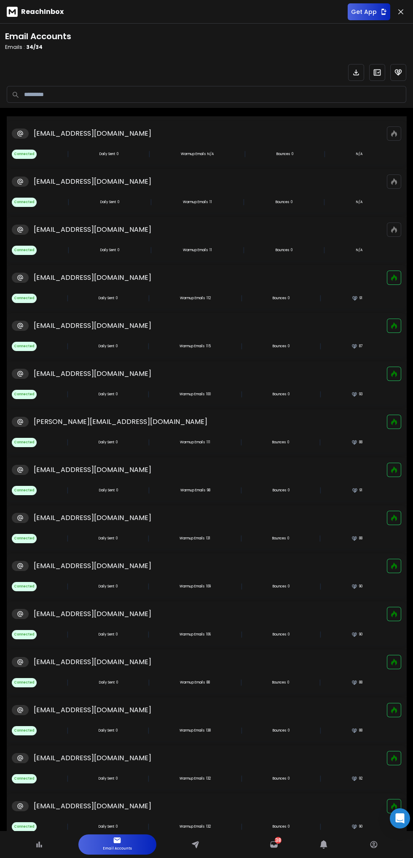
click at [376, 847] on icon at bounding box center [373, 844] width 8 height 8
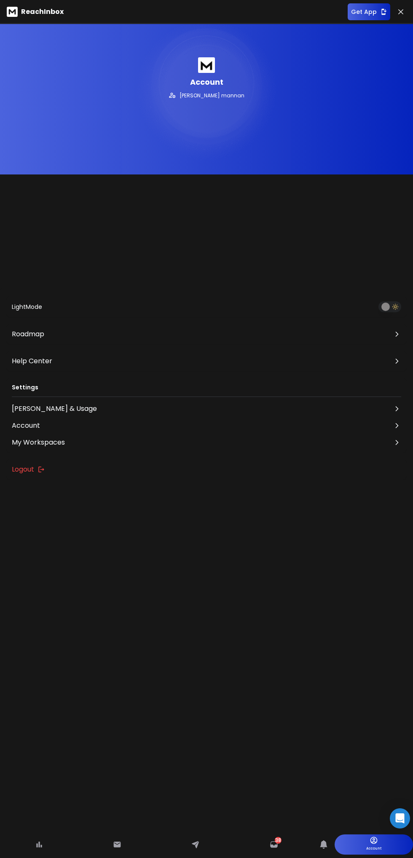
click at [30, 439] on p "My Workspaces" at bounding box center [38, 442] width 53 height 10
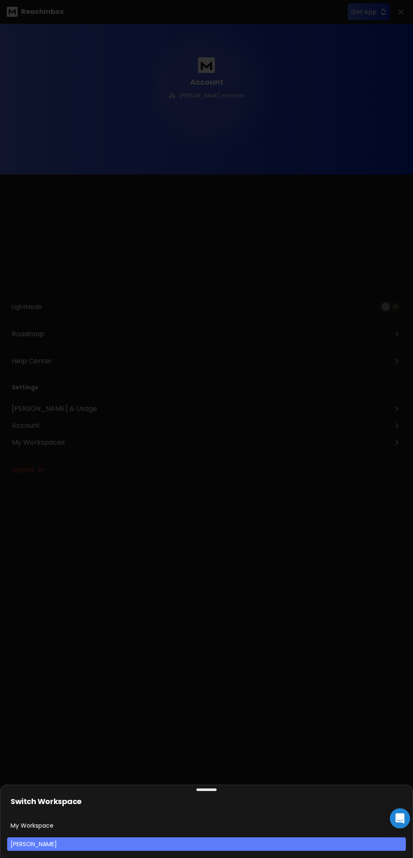
click at [304, 664] on div at bounding box center [206, 429] width 413 height 858
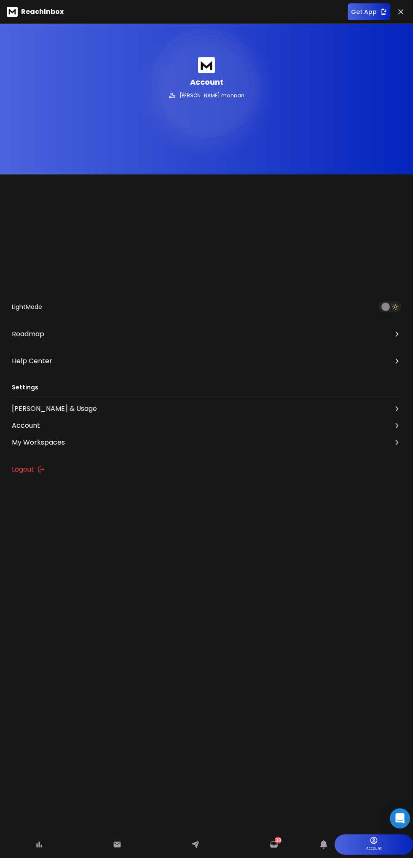
click at [26, 478] on div "Logout" at bounding box center [206, 469] width 399 height 20
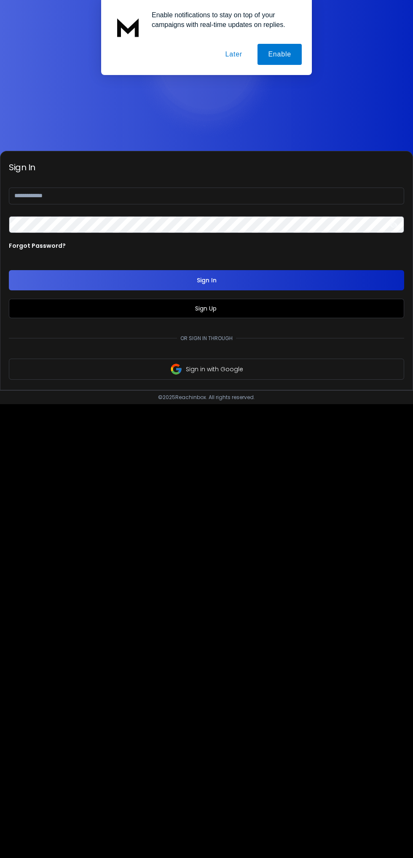
click at [79, 363] on button "Sign in with Google" at bounding box center [206, 368] width 395 height 21
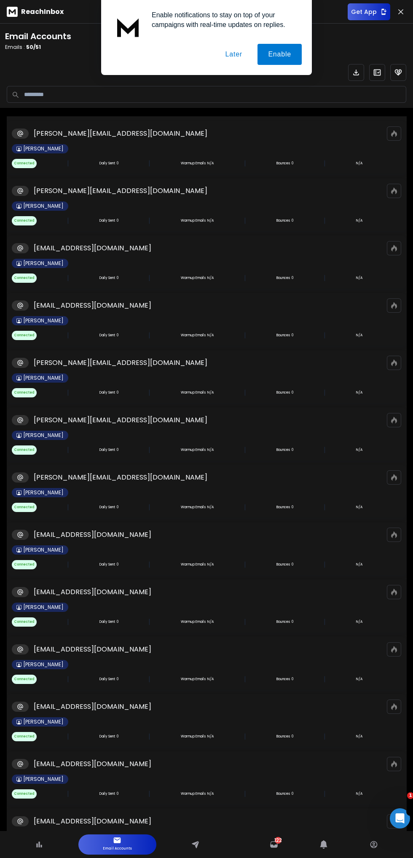
click at [273, 844] on icon at bounding box center [274, 844] width 8 height 8
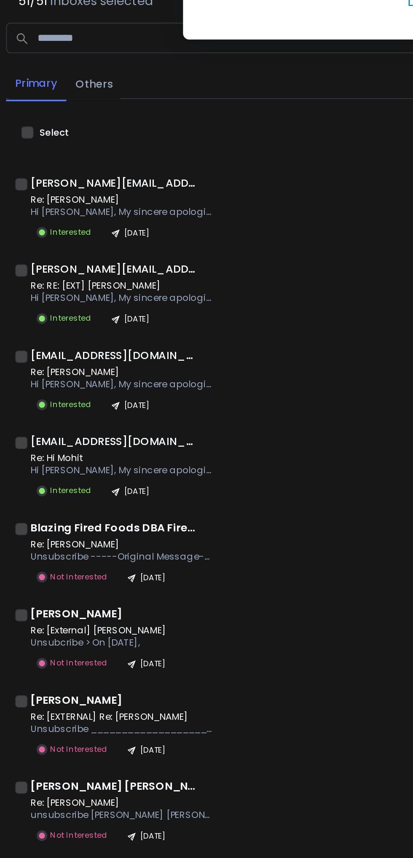
click at [56, 162] on p "Re: Jason" at bounding box center [67, 163] width 101 height 7
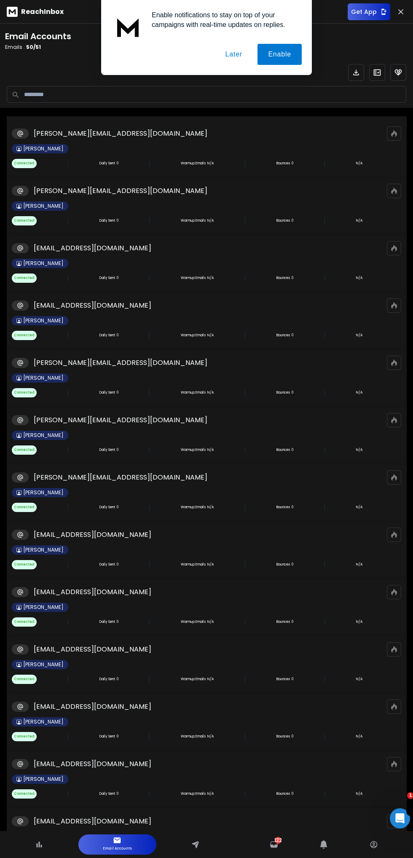
click at [287, 851] on div "122" at bounding box center [274, 844] width 78 height 20
click at [278, 840] on span "122" at bounding box center [278, 840] width 8 height 7
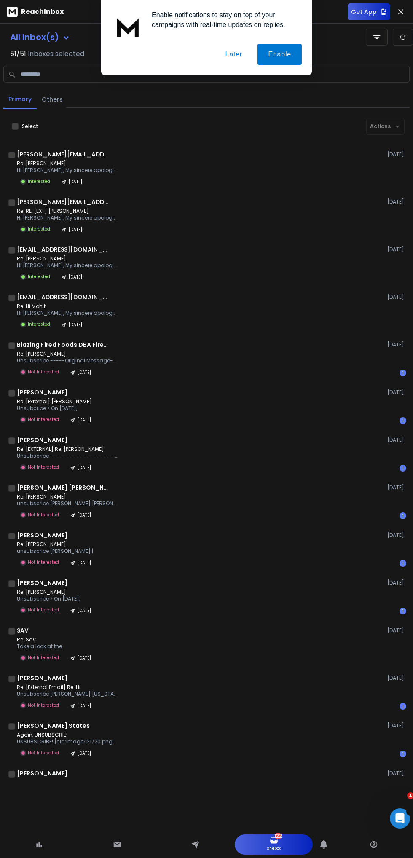
click at [118, 202] on div "jeff@rtl-re.com 06 Aug" at bounding box center [211, 202] width 389 height 8
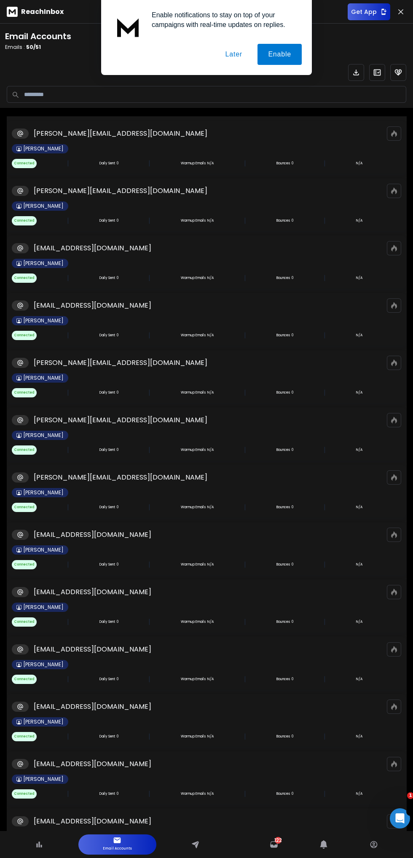
click at [300, 844] on div "122" at bounding box center [274, 844] width 78 height 20
click at [278, 840] on span "122" at bounding box center [278, 840] width 8 height 7
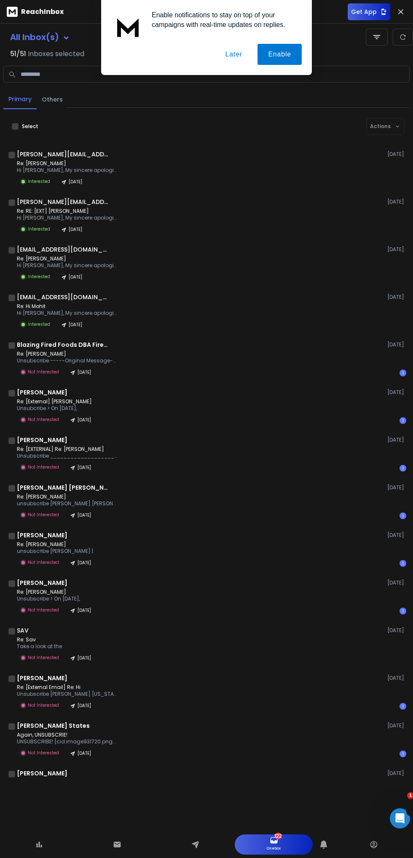
click at [278, 836] on span "122" at bounding box center [278, 835] width 8 height 7
click at [82, 326] on p "Monday, 21st July, 2025" at bounding box center [75, 324] width 13 height 6
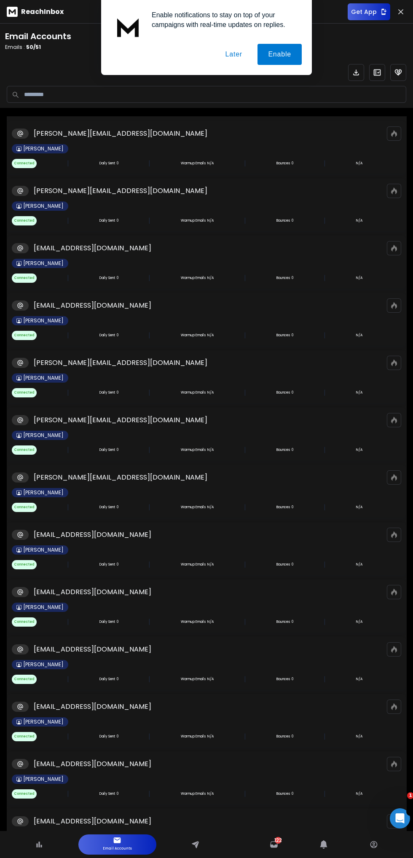
click at [293, 851] on div "122" at bounding box center [274, 844] width 78 height 20
click at [278, 840] on span "122" at bounding box center [278, 840] width 8 height 7
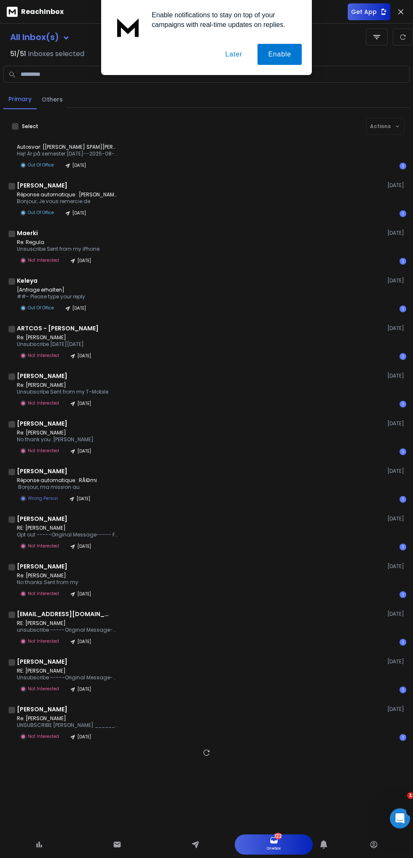
scroll to position [4189, 0]
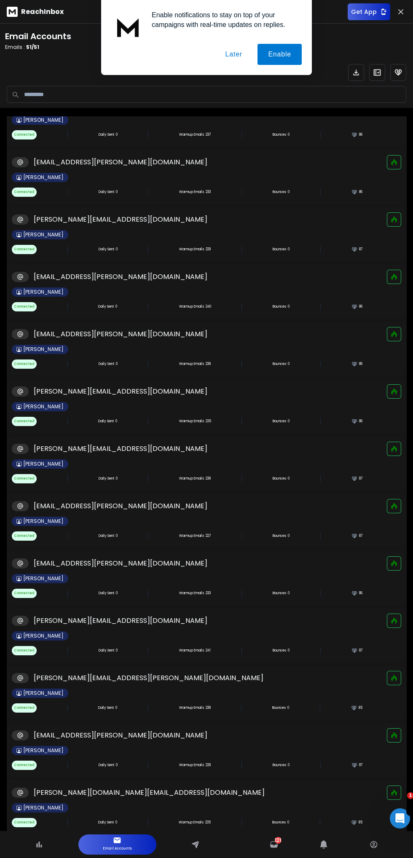
scroll to position [2195, 0]
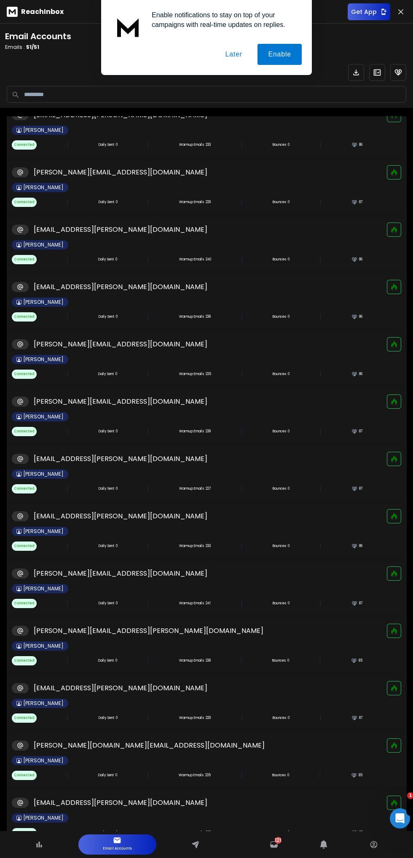
click at [273, 844] on icon at bounding box center [274, 844] width 8 height 8
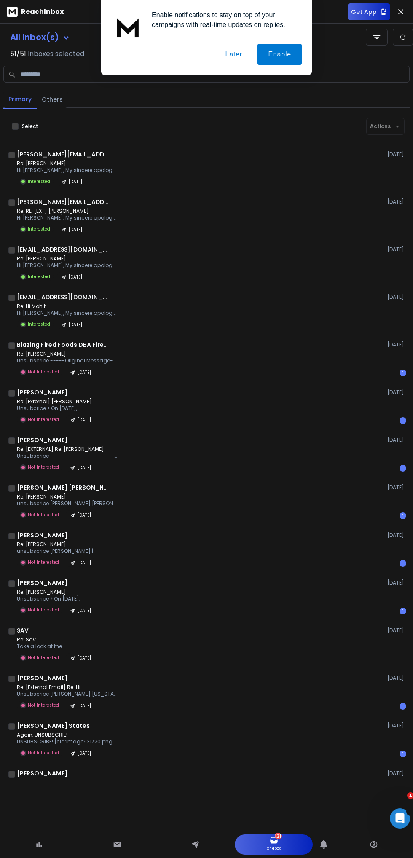
click at [378, 40] on div "Enable notifications to stay on top of your campaigns with real-time updates on…" at bounding box center [206, 37] width 413 height 75
click at [373, 33] on div "Enable notifications to stay on top of your campaigns with real-time updates on…" at bounding box center [206, 37] width 413 height 75
click at [377, 43] on div "Enable notifications to stay on top of your campaigns with real-time updates on…" at bounding box center [206, 37] width 413 height 75
click at [234, 54] on button "Later" at bounding box center [233, 54] width 38 height 21
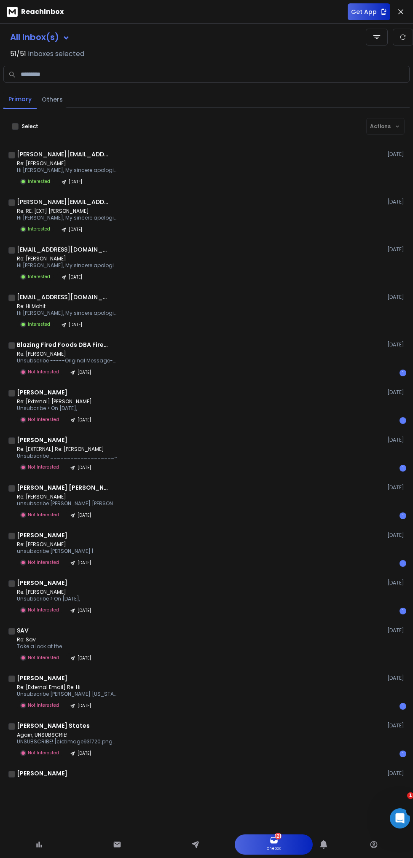
click at [377, 37] on icon at bounding box center [376, 37] width 7 height 4
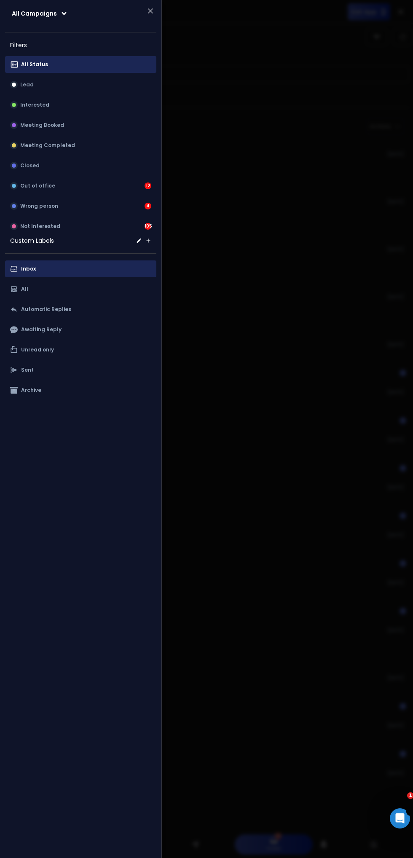
click at [31, 107] on p "Interested" at bounding box center [34, 105] width 29 height 7
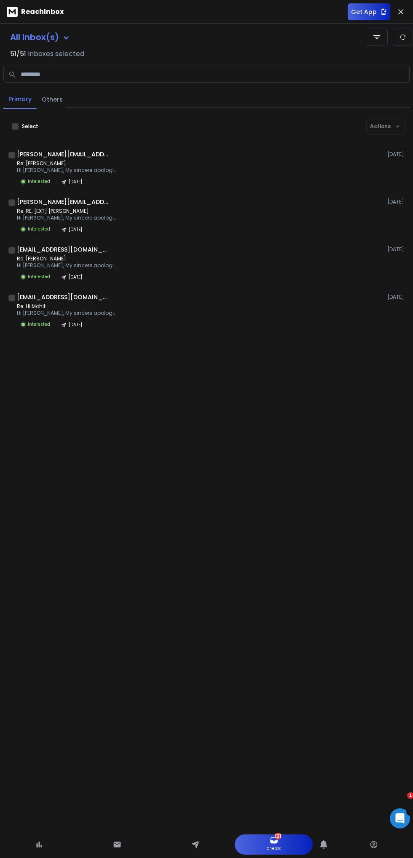
click at [378, 40] on icon at bounding box center [377, 37] width 8 height 8
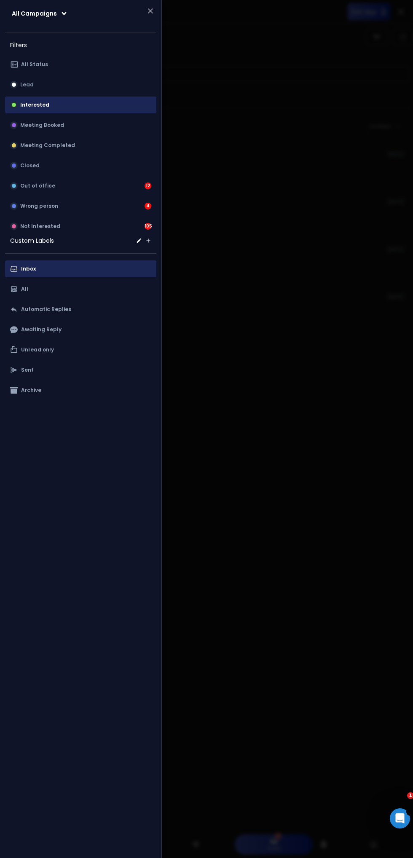
click at [31, 64] on p "All Status" at bounding box center [34, 64] width 27 height 7
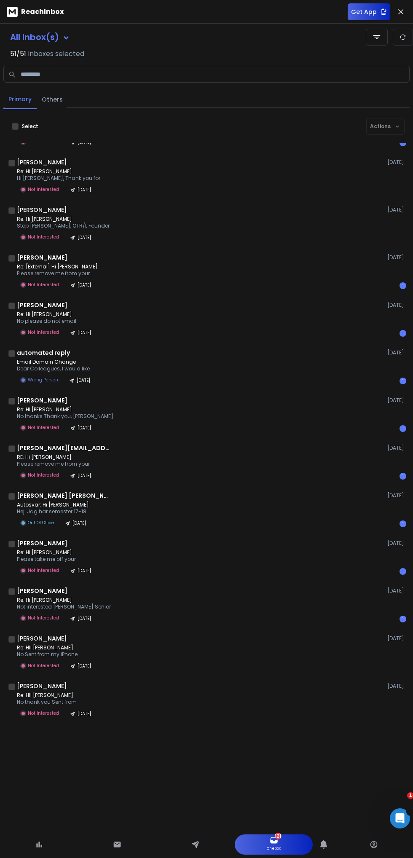
scroll to position [6180, 0]
click at [374, 845] on icon at bounding box center [373, 844] width 7 height 7
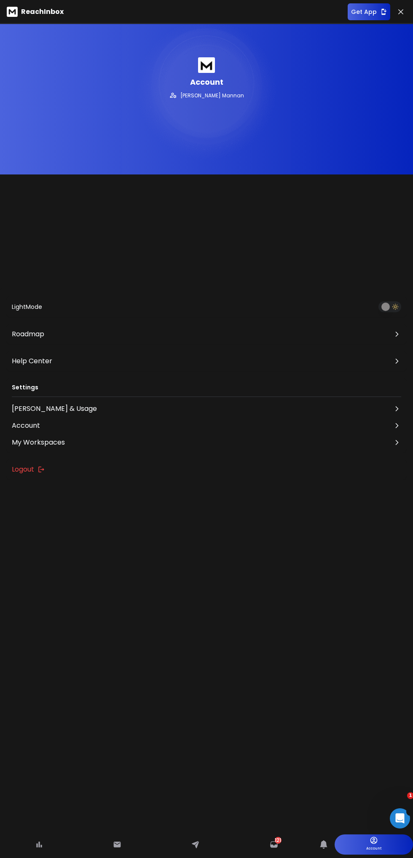
click at [293, 443] on div "My Workspaces" at bounding box center [206, 442] width 389 height 10
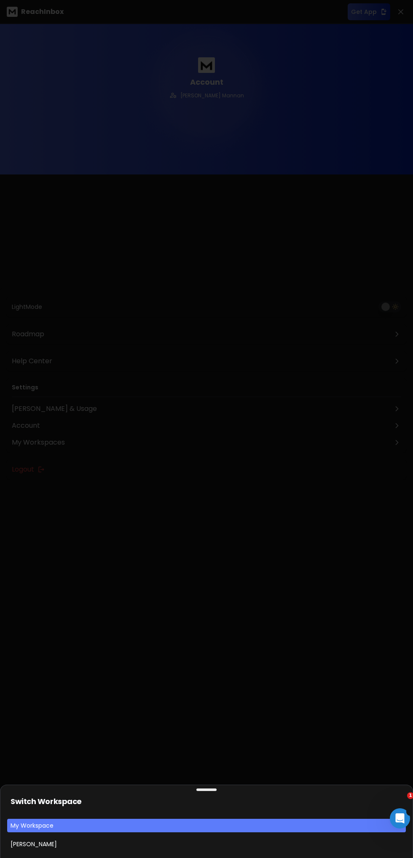
click at [167, 849] on div "Blake" at bounding box center [206, 843] width 398 height 13
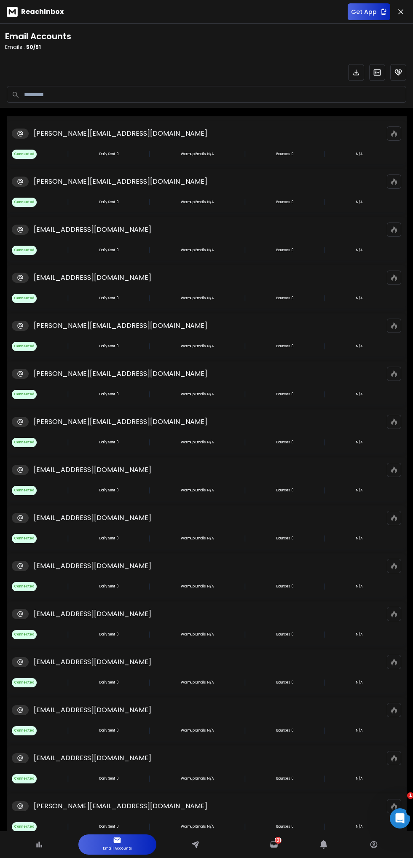
click at [273, 844] on icon at bounding box center [274, 844] width 8 height 8
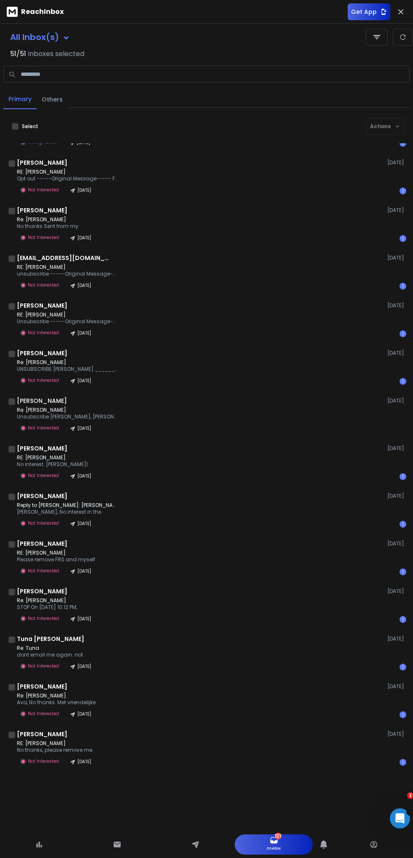
scroll to position [4512, 0]
